Goal: Task Accomplishment & Management: Manage account settings

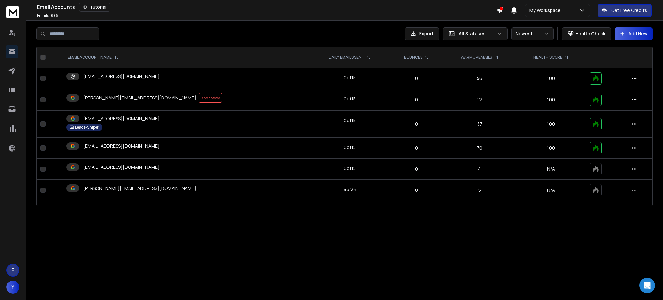
click at [197, 149] on div "[EMAIL_ADDRESS][DOMAIN_NAME]" at bounding box center [186, 146] width 240 height 8
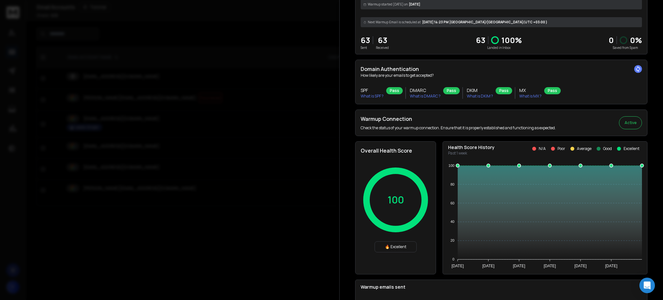
scroll to position [16, 0]
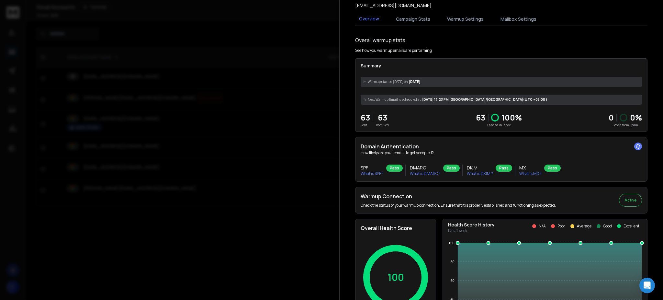
click at [421, 13] on button "Campaign Stats" at bounding box center [413, 19] width 42 height 14
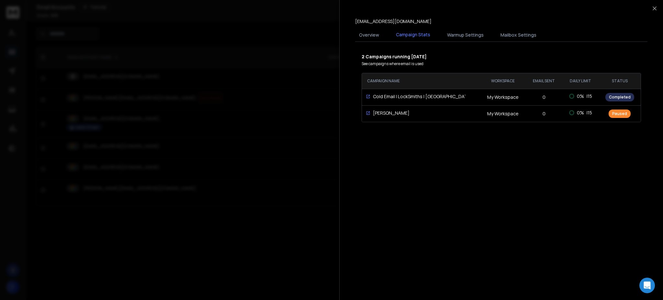
click at [497, 25] on div "[EMAIL_ADDRESS][DOMAIN_NAME] Overview Campaign Stats Warmup Settings Mailbox Se…" at bounding box center [502, 73] width 308 height 131
click at [497, 26] on div "[EMAIL_ADDRESS][DOMAIN_NAME] Overview Campaign Stats Warmup Settings Mailbox Se…" at bounding box center [502, 73] width 308 height 131
click at [497, 33] on button "Mailbox Settings" at bounding box center [519, 35] width 44 height 14
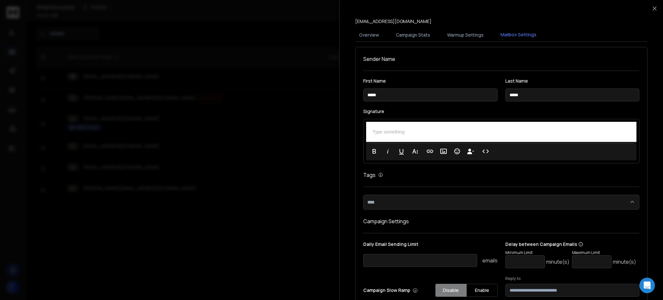
scroll to position [43, 0]
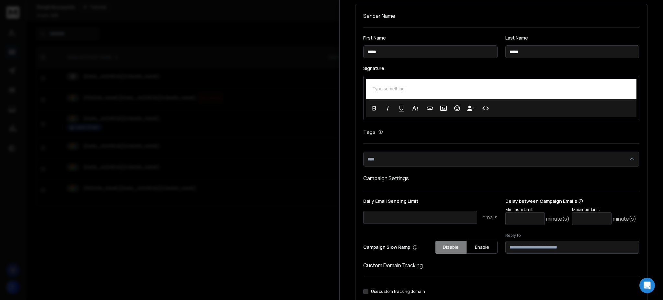
drag, startPoint x: 378, startPoint y: 216, endPoint x: 314, endPoint y: 219, distance: 63.9
click at [309, 219] on body "ReferralStack Unlock AI-powered affiliate growth Lifetime Deals available! Clai…" at bounding box center [331, 150] width 663 height 300
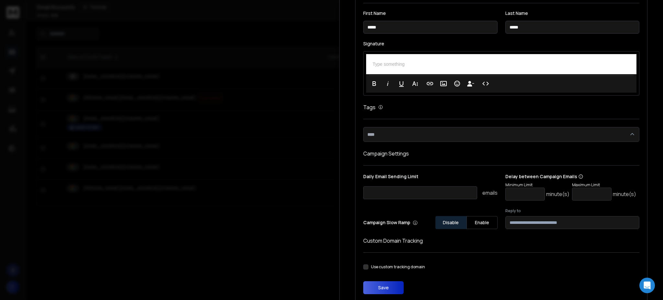
scroll to position [88, 0]
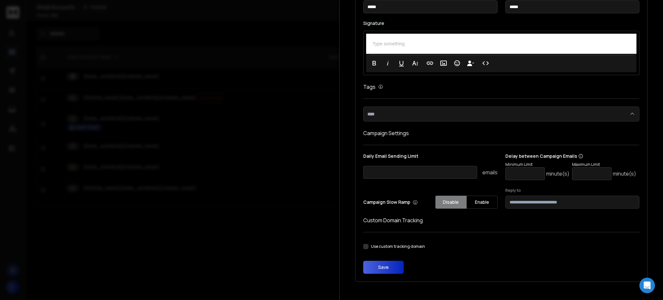
type input "**"
click at [385, 225] on button "Save" at bounding box center [383, 267] width 40 height 13
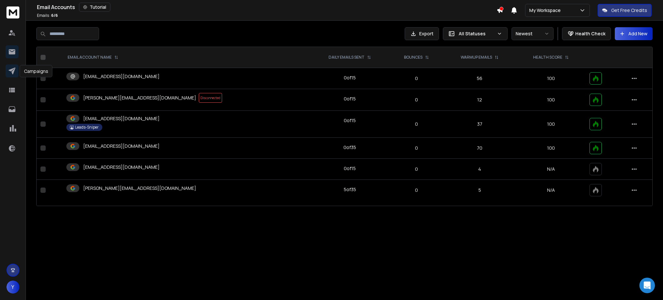
click at [10, 69] on icon at bounding box center [12, 71] width 8 height 8
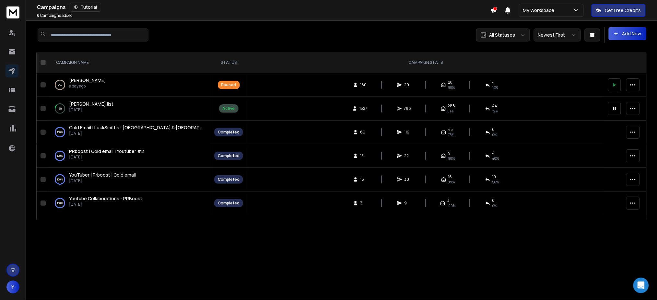
click at [497, 108] on icon "button" at bounding box center [632, 108] width 5 height 1
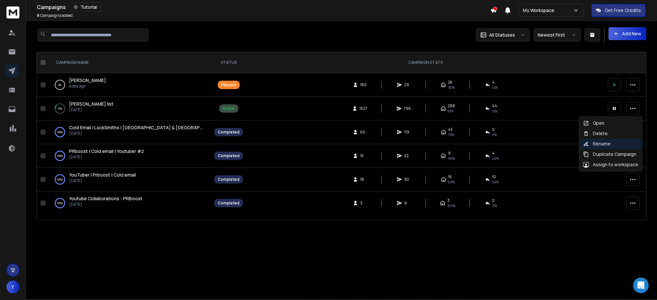
click at [77, 110] on p "[DATE]" at bounding box center [91, 109] width 44 height 5
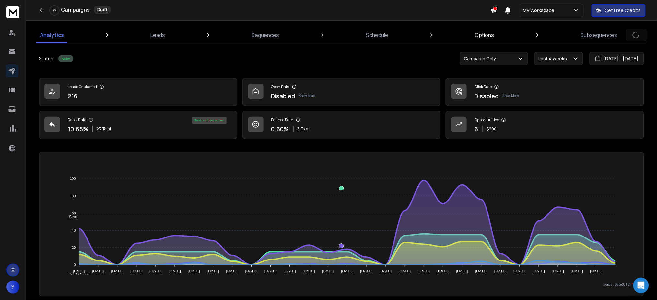
click at [496, 38] on link "Options" at bounding box center [484, 35] width 27 height 16
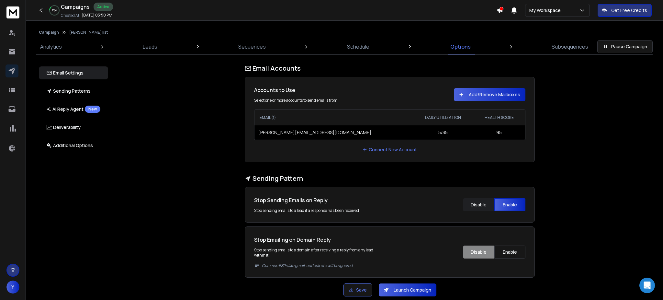
click at [479, 96] on button "Add/Remove Mailboxes" at bounding box center [490, 94] width 72 height 13
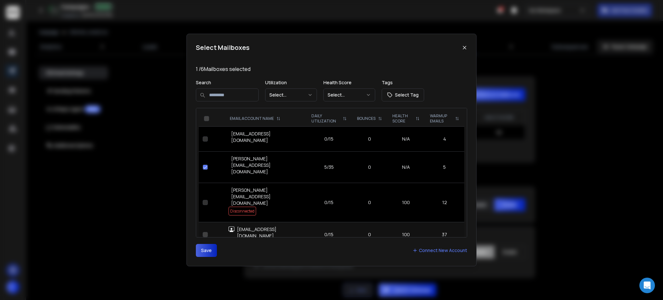
scroll to position [23, 0]
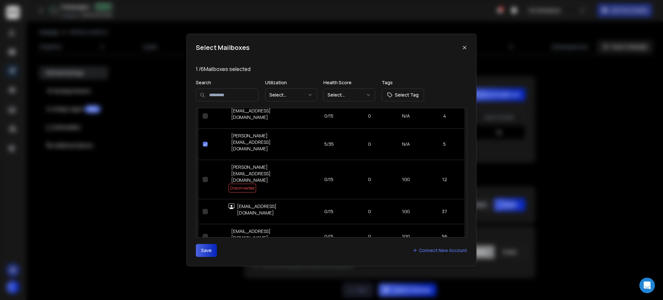
click at [205, 225] on button "button" at bounding box center [205, 261] width 5 height 5
click at [201, 225] on button "Save" at bounding box center [206, 250] width 21 height 13
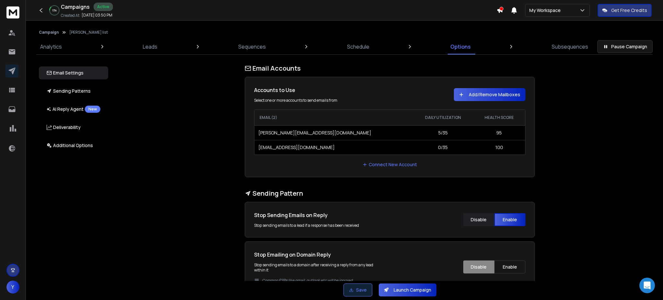
click at [360, 225] on button "Save" at bounding box center [358, 289] width 29 height 13
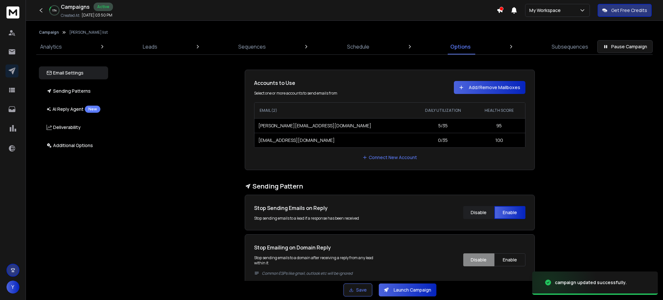
scroll to position [0, 0]
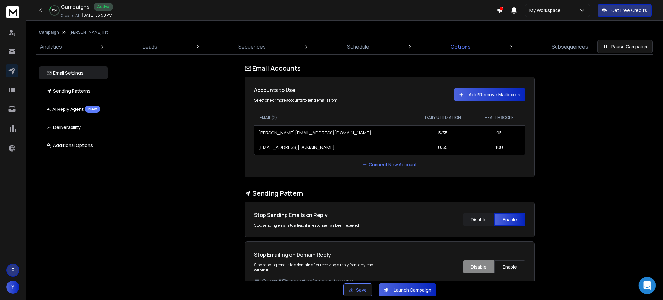
click at [497, 225] on icon "Open Intercom Messenger" at bounding box center [647, 285] width 7 height 8
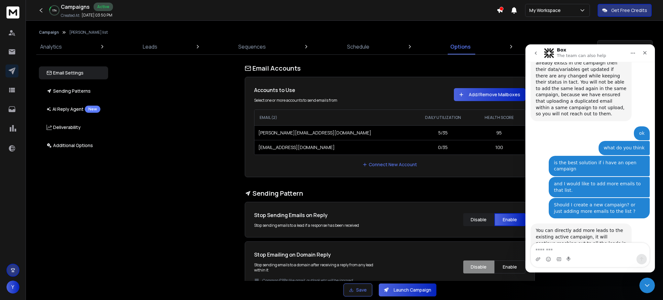
scroll to position [512, 0]
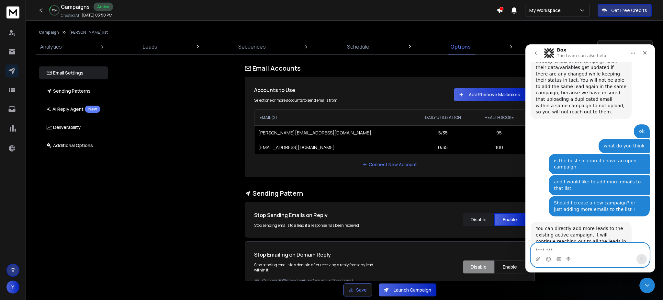
click at [497, 225] on textarea "Message…" at bounding box center [590, 248] width 119 height 11
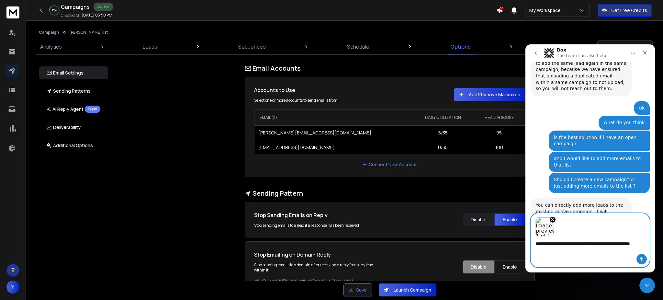
scroll to position [542, 0]
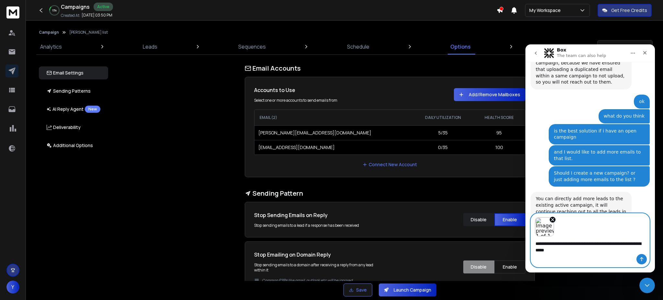
type textarea "**********"
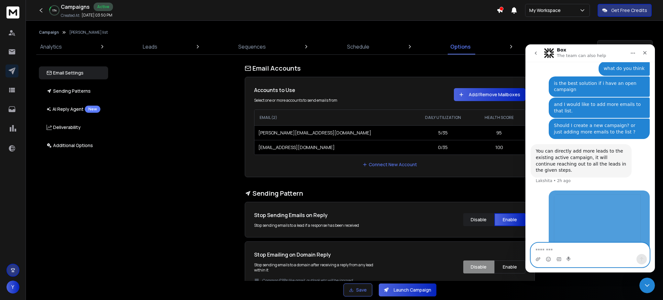
scroll to position [605, 0]
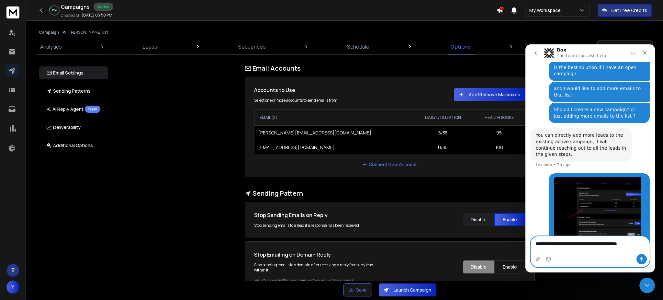
type textarea "**********"
